Goal: Navigation & Orientation: Find specific page/section

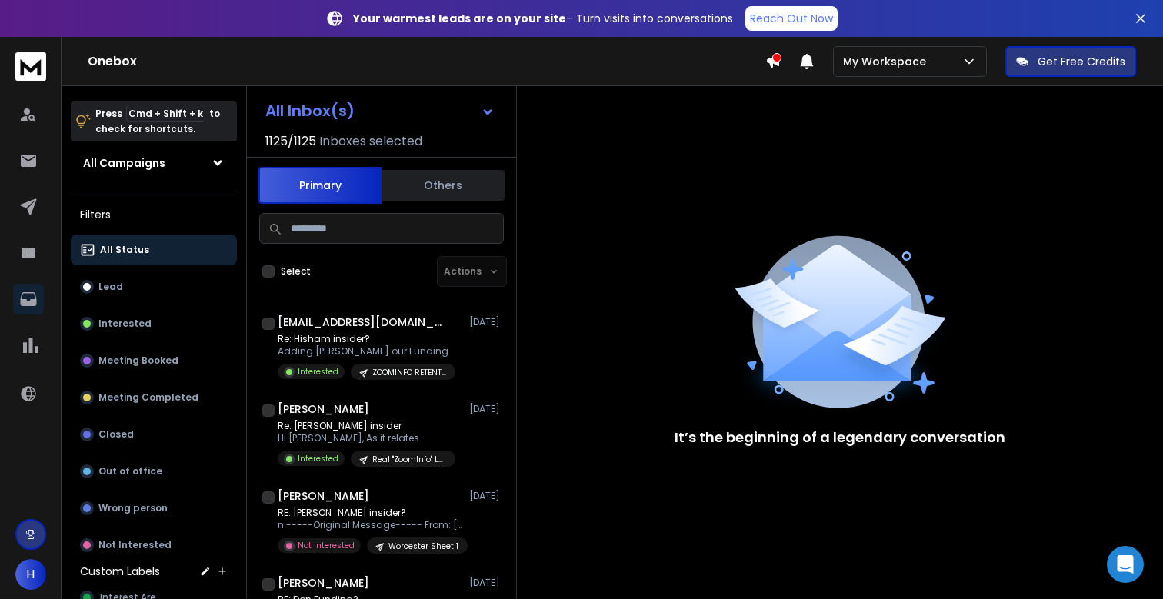
click at [437, 208] on div at bounding box center [381, 225] width 257 height 37
click at [424, 193] on button "Others" at bounding box center [443, 185] width 123 height 34
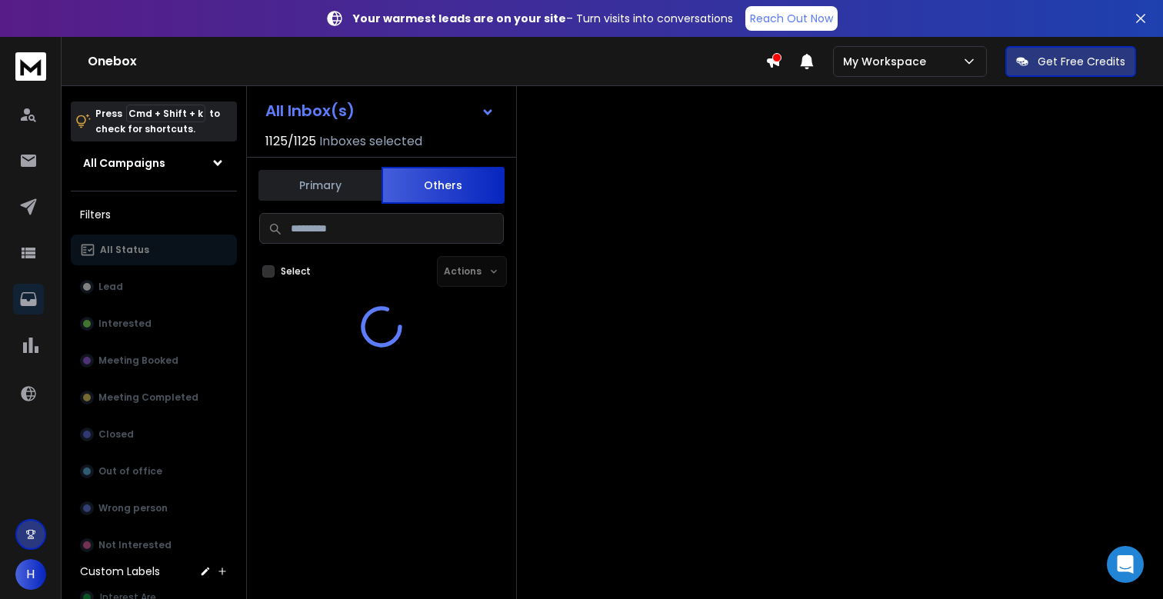
click at [424, 193] on button "Others" at bounding box center [443, 185] width 123 height 37
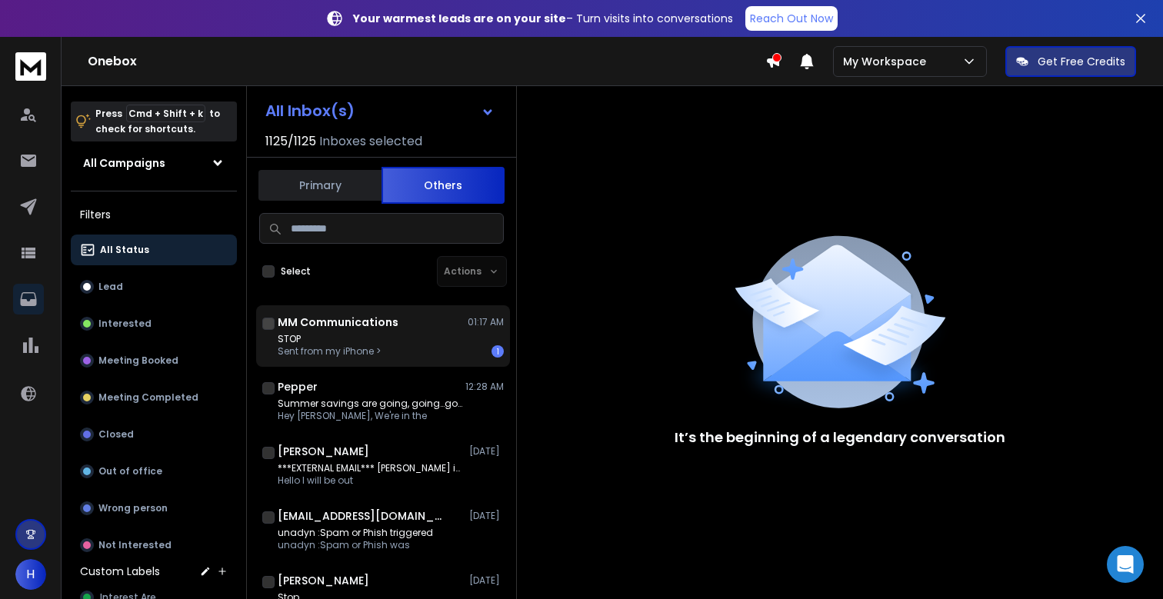
click at [380, 305] on div "MM Communications 01:17 AM STOP Sent from my iPhone > 1" at bounding box center [383, 336] width 254 height 62
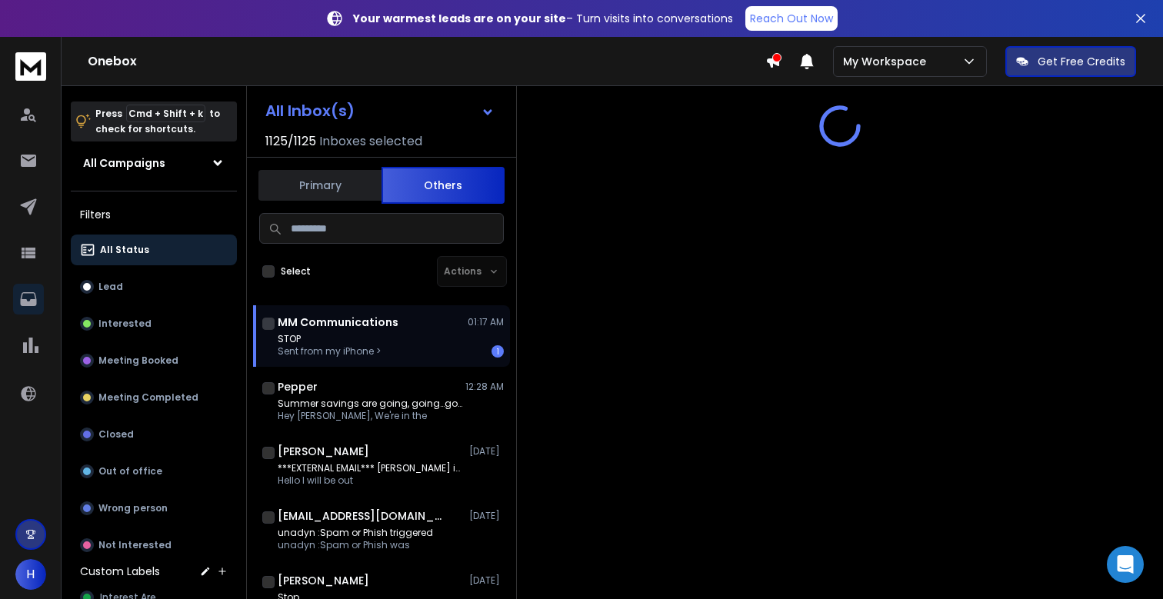
click at [380, 324] on h1 "MM Communications" at bounding box center [338, 322] width 121 height 15
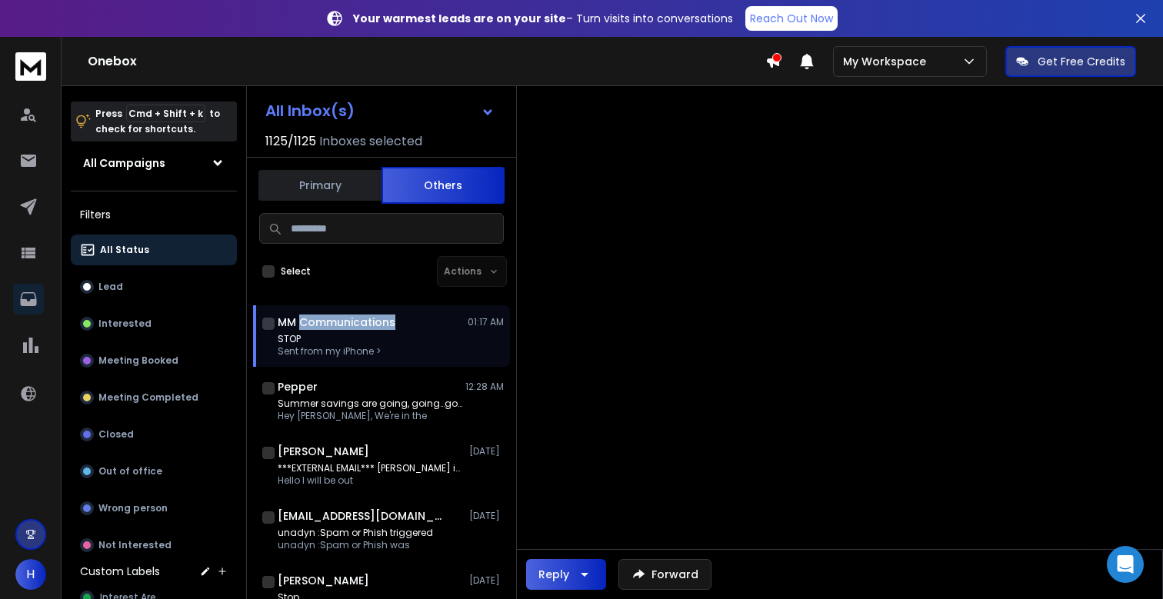
click at [380, 324] on h1 "MM Communications" at bounding box center [337, 322] width 118 height 15
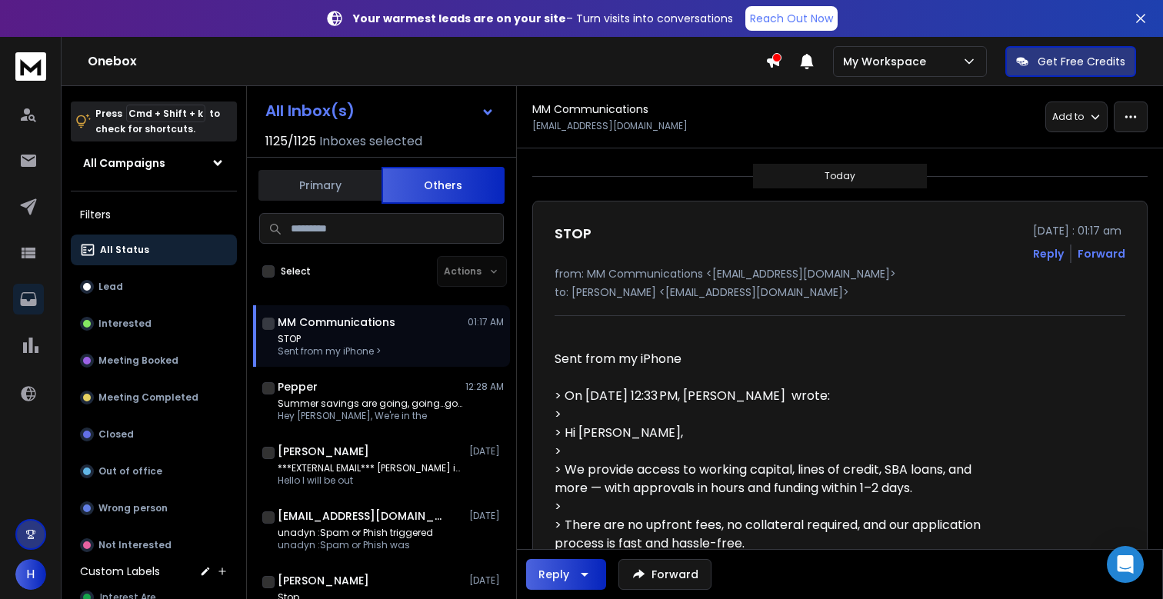
click at [348, 151] on div "All Inbox(s) 1125 / 1125 Inboxes selected Primary Others Select Actions MM Comm…" at bounding box center [381, 385] width 269 height 599
click at [288, 182] on button "Primary" at bounding box center [319, 185] width 123 height 34
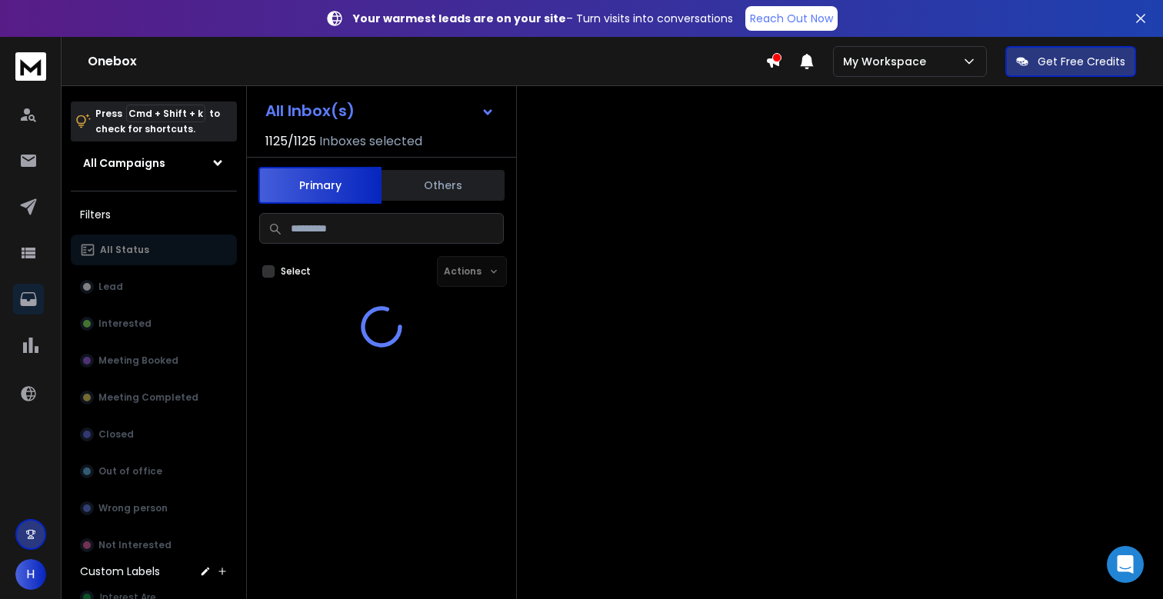
click at [288, 182] on button "Primary" at bounding box center [319, 185] width 123 height 37
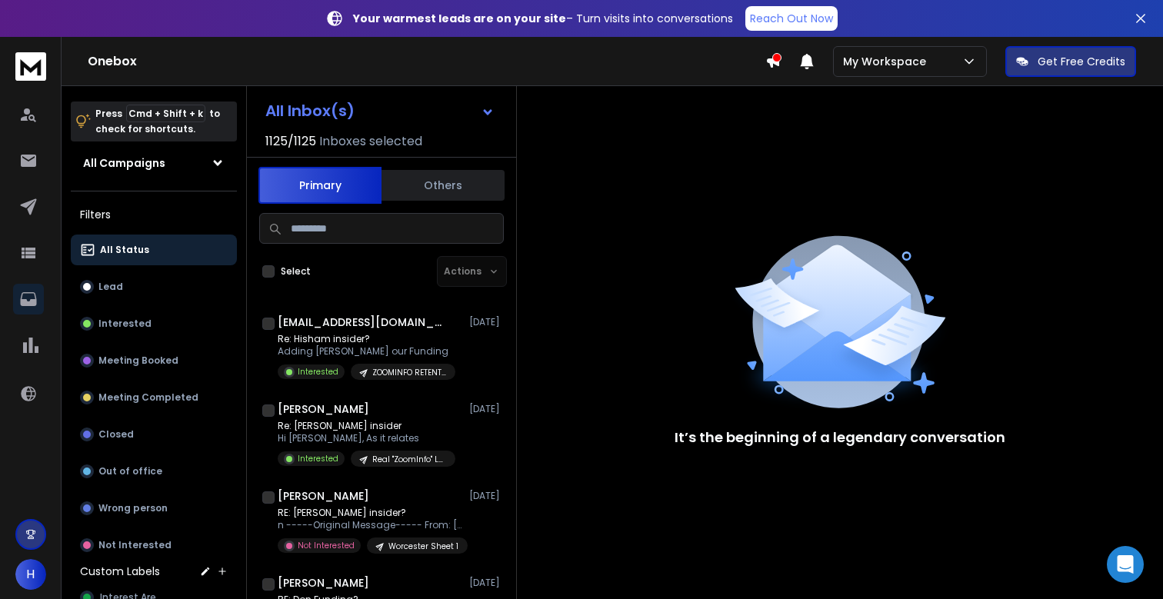
click at [390, 177] on button "Others" at bounding box center [443, 185] width 123 height 34
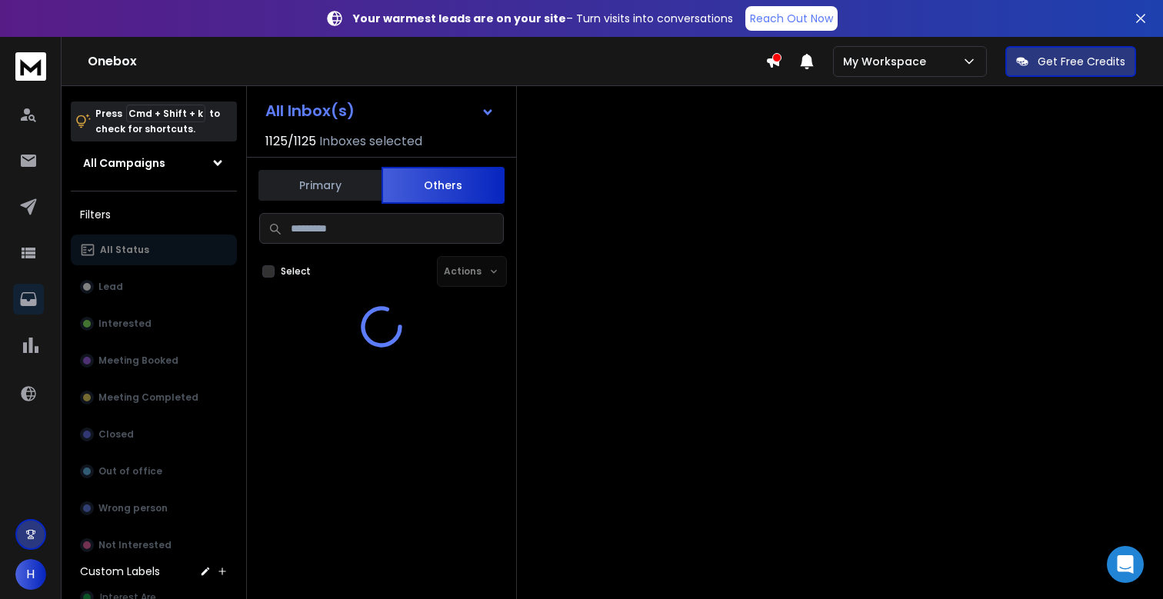
click at [390, 177] on button "Others" at bounding box center [443, 185] width 123 height 37
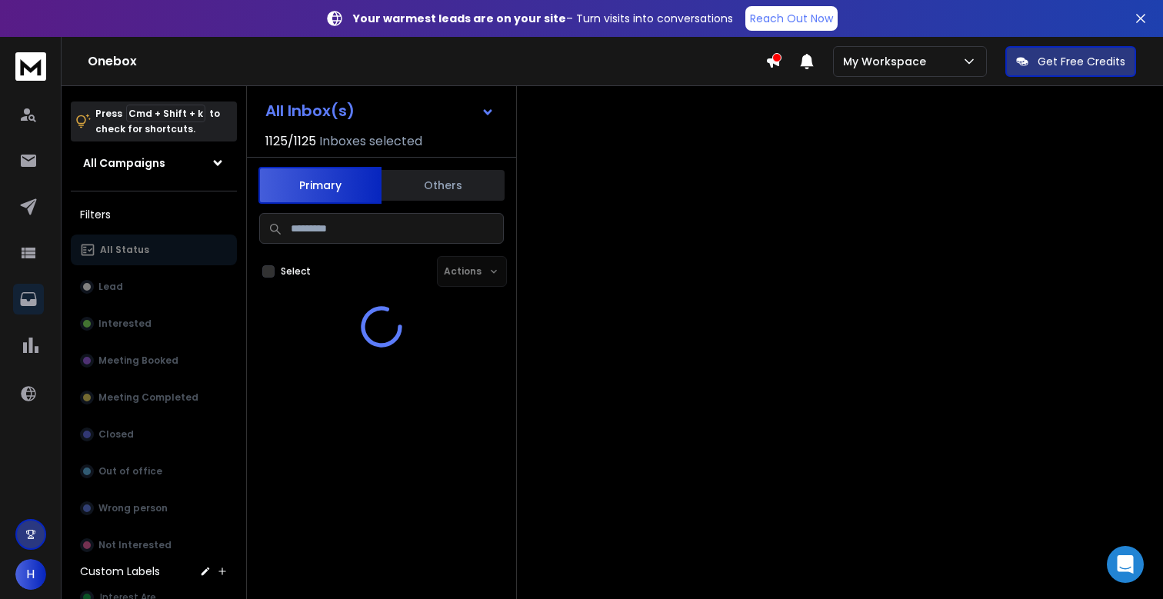
click at [334, 188] on button "Primary" at bounding box center [319, 185] width 123 height 37
